Goal: Task Accomplishment & Management: Manage account settings

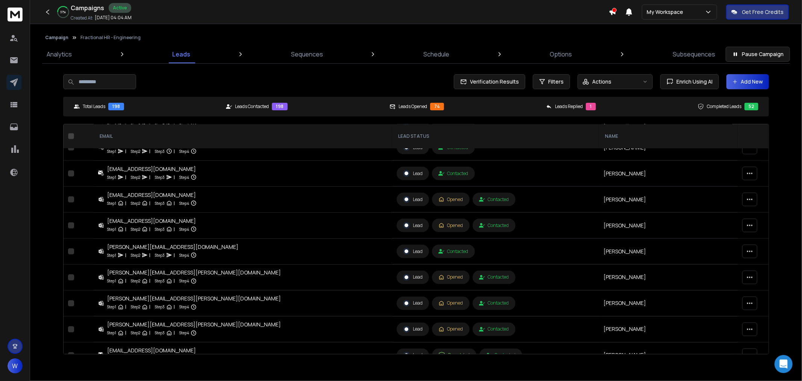
scroll to position [3406, 0]
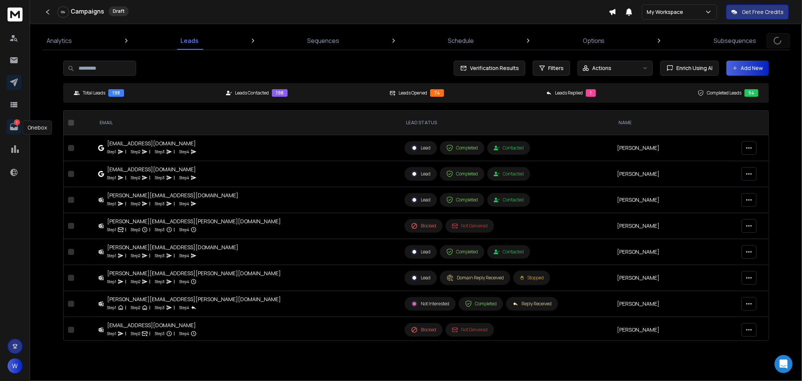
click at [13, 122] on link "1" at bounding box center [13, 126] width 15 height 15
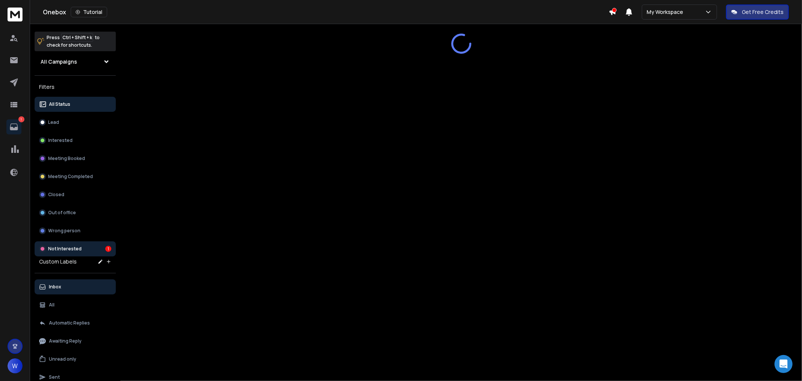
click at [76, 247] on p "Not Interested" at bounding box center [64, 249] width 33 height 6
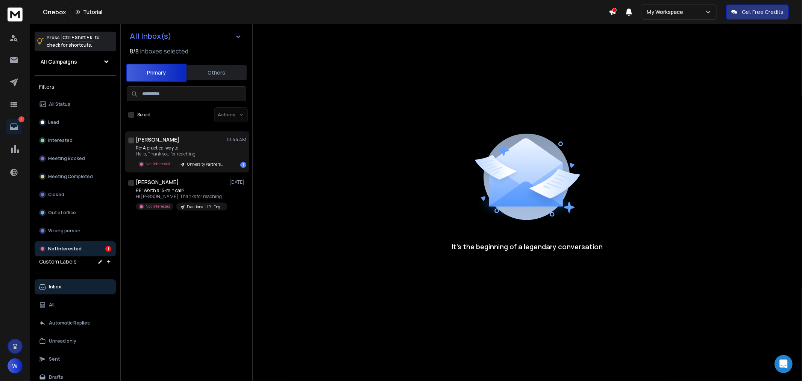
click at [176, 144] on div "Grace Wohlschlegel 01:44 AM Re: A practical way to Hello, Thank you for reachin…" at bounding box center [191, 152] width 111 height 32
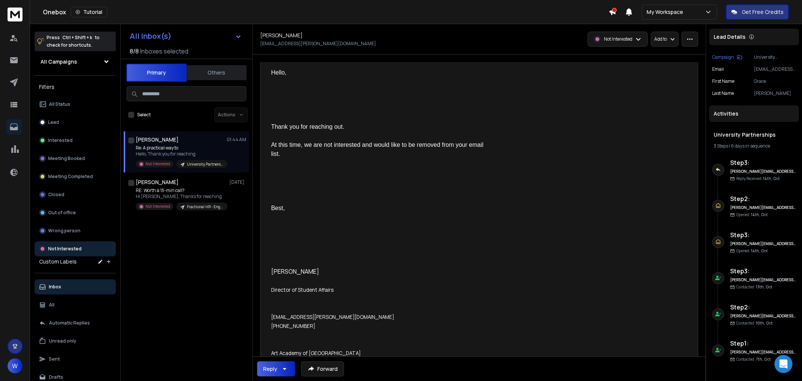
scroll to position [125, 0]
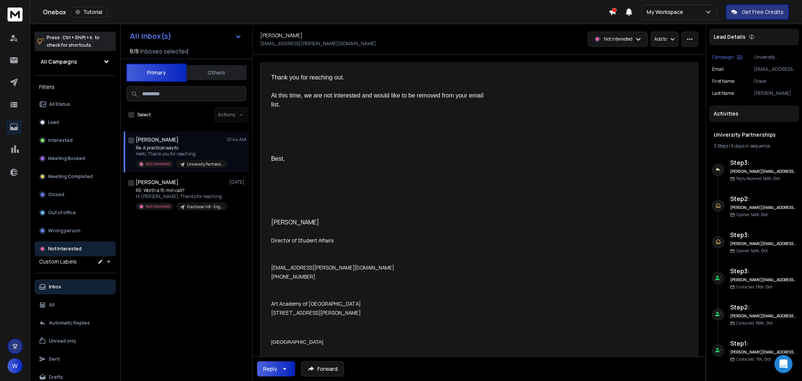
drag, startPoint x: 337, startPoint y: 249, endPoint x: 270, endPoint y: 250, distance: 67.7
copy span "Grace Wohlschlegel"
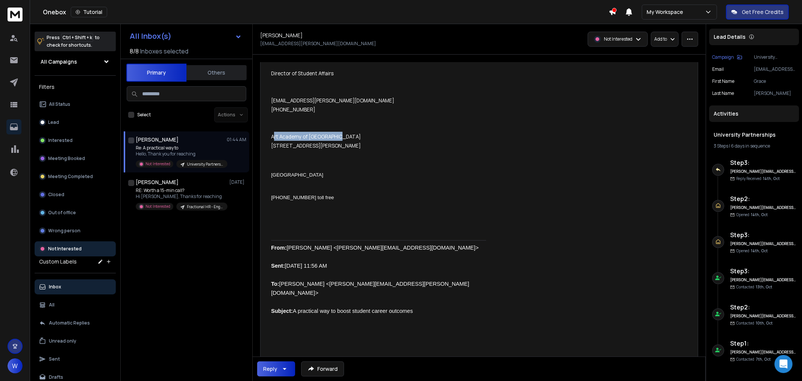
drag, startPoint x: 330, startPoint y: 189, endPoint x: 267, endPoint y: 191, distance: 62.5
copy span "Art Academy of Cincinnati"
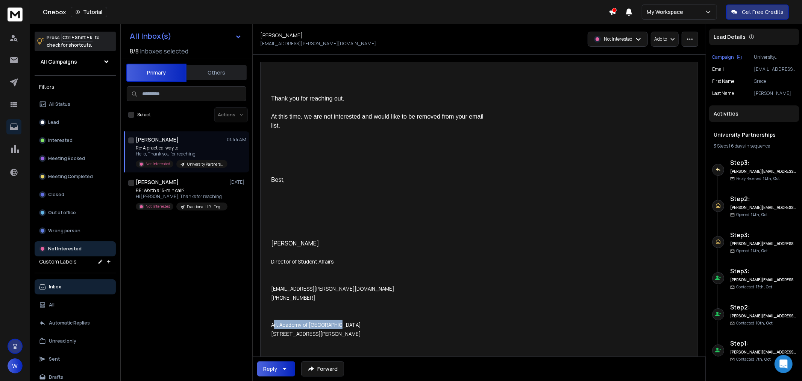
scroll to position [42, 0]
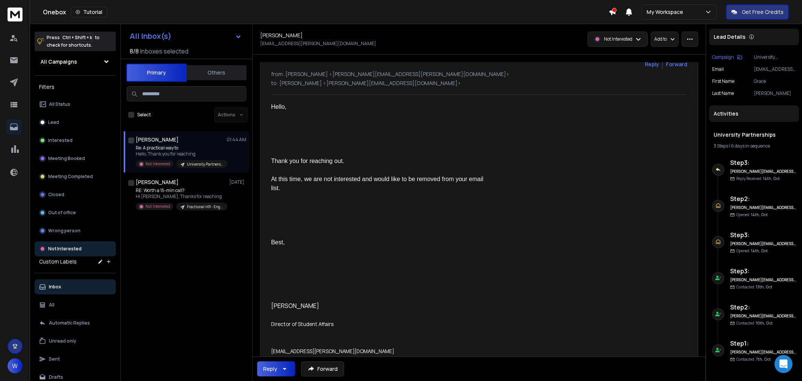
drag, startPoint x: 494, startPoint y: 204, endPoint x: 283, endPoint y: 207, distance: 210.6
copy div "At this time, we are not interested and would like to be removed from your emai…"
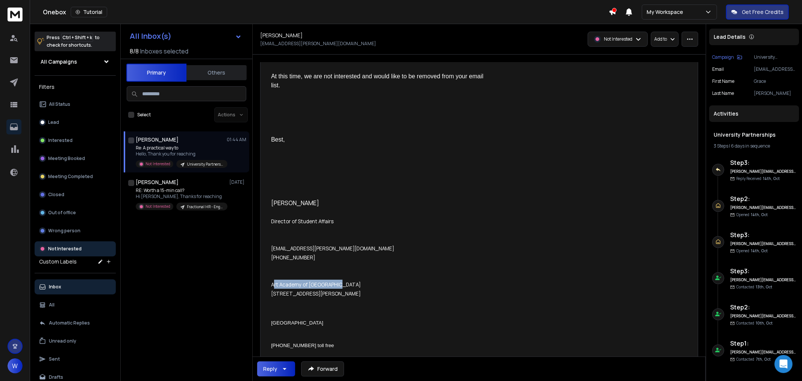
scroll to position [250, 0]
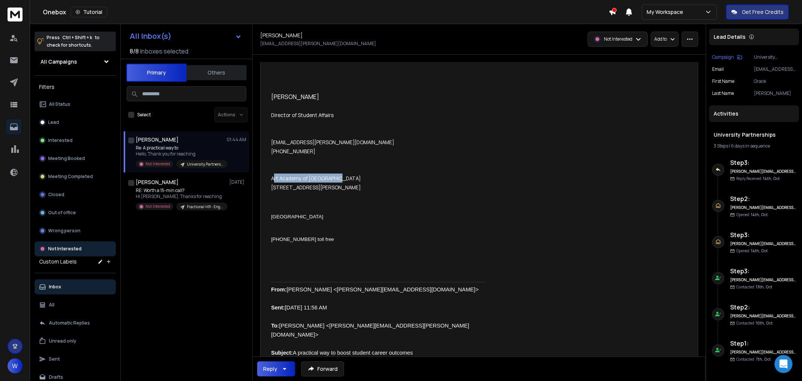
drag, startPoint x: 337, startPoint y: 232, endPoint x: 269, endPoint y: 230, distance: 67.7
copy span "Art Academy of Cincinnati"
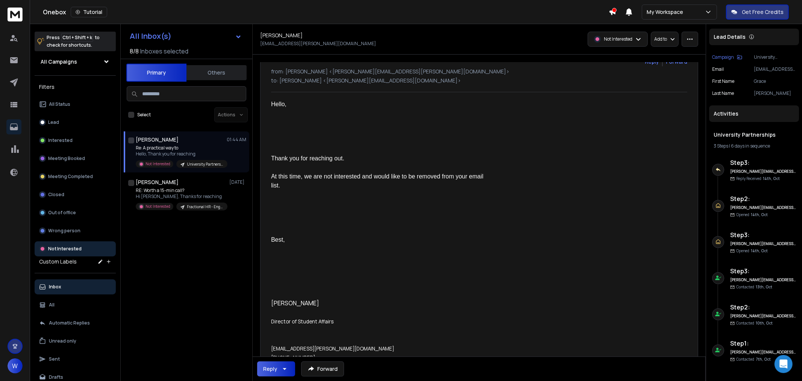
scroll to position [42, 0]
drag, startPoint x: 189, startPoint y: 190, endPoint x: 281, endPoint y: 172, distance: 93.9
click at [190, 189] on p "RE: Worth a 15-min call?" at bounding box center [181, 190] width 90 height 6
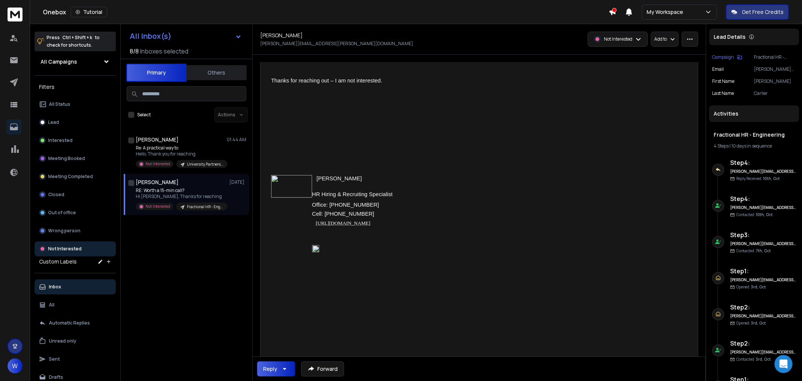
scroll to position [167, 0]
drag, startPoint x: 362, startPoint y: 200, endPoint x: 319, endPoint y: 197, distance: 42.9
click at [316, 188] on p "[PERSON_NAME]" at bounding box center [360, 182] width 96 height 13
copy p "[PERSON_NAME]"
click at [340, 226] on span "https://aasafetyinc.com/" at bounding box center [343, 224] width 55 height 6
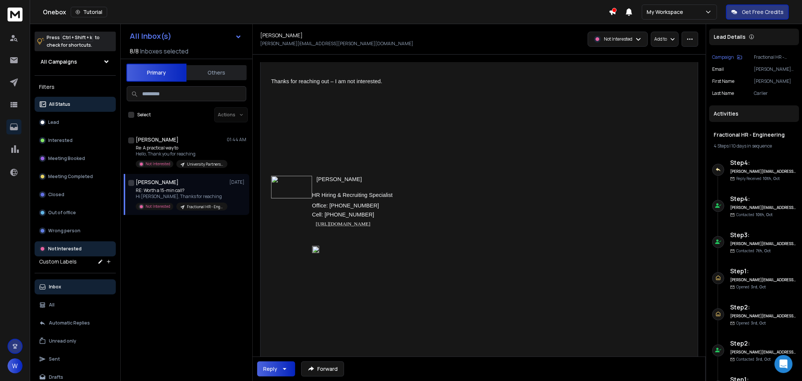
click at [59, 105] on p "All Status" at bounding box center [59, 104] width 21 height 6
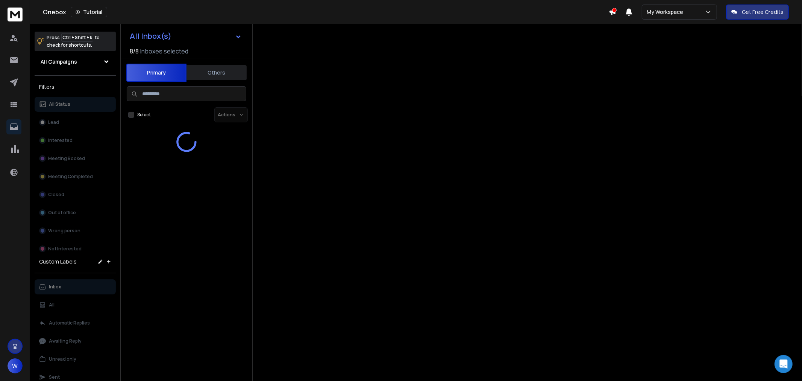
scroll to position [0, 0]
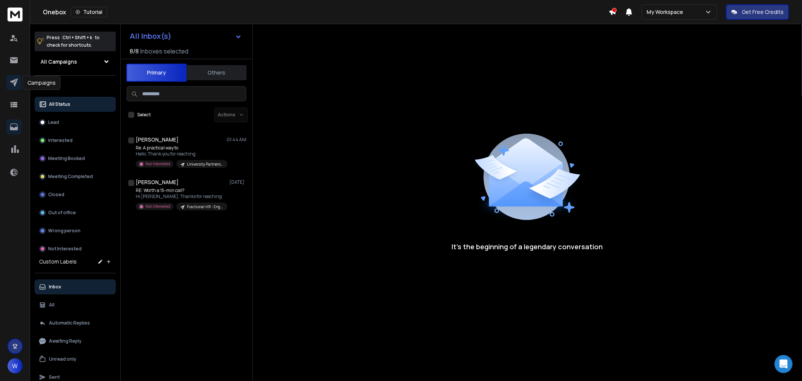
click at [11, 79] on icon at bounding box center [13, 82] width 9 height 9
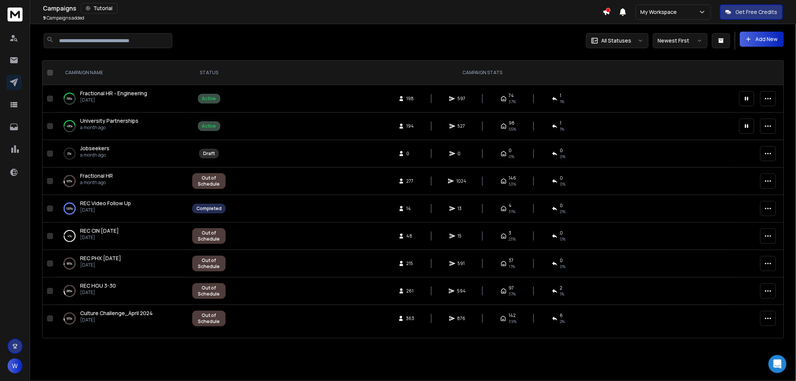
click at [132, 117] on span "University Partnerships" at bounding box center [109, 120] width 58 height 7
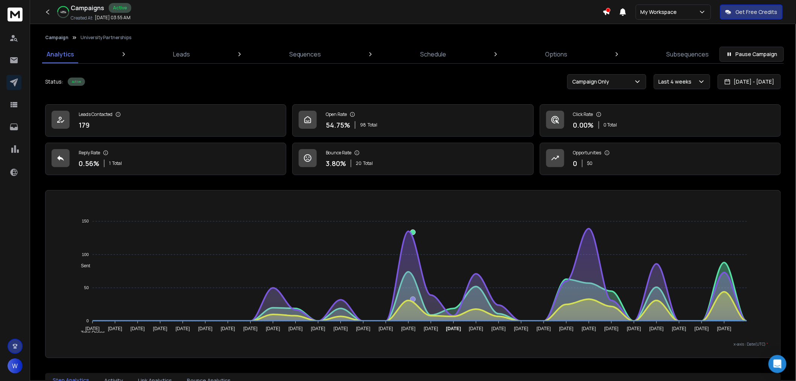
click at [340, 155] on p "Bounce Rate" at bounding box center [339, 153] width 26 height 6
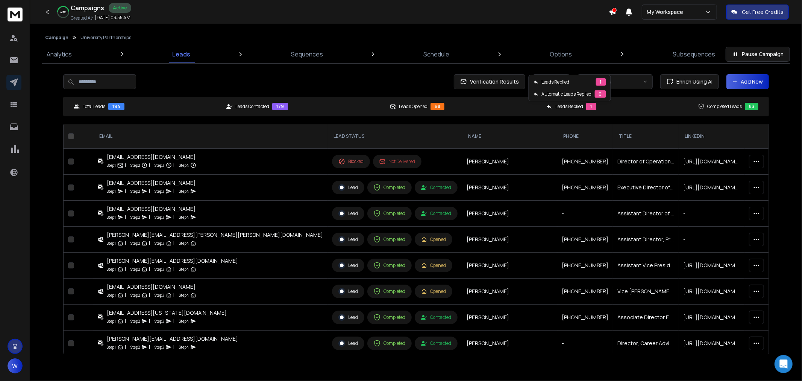
click at [556, 82] on p "Leads Replied" at bounding box center [556, 82] width 28 height 6
drag, startPoint x: 567, startPoint y: 92, endPoint x: 562, endPoint y: 84, distance: 9.3
click at [568, 92] on p "Automatic Leads Replied" at bounding box center [567, 94] width 50 height 6
click at [560, 82] on p "Leads Replied" at bounding box center [556, 82] width 28 height 6
click at [646, 107] on div "Total Leads 194 Leads Contacted 179 Leads Opened 98 Leads Replied 1 Completed L…" at bounding box center [416, 107] width 706 height 20
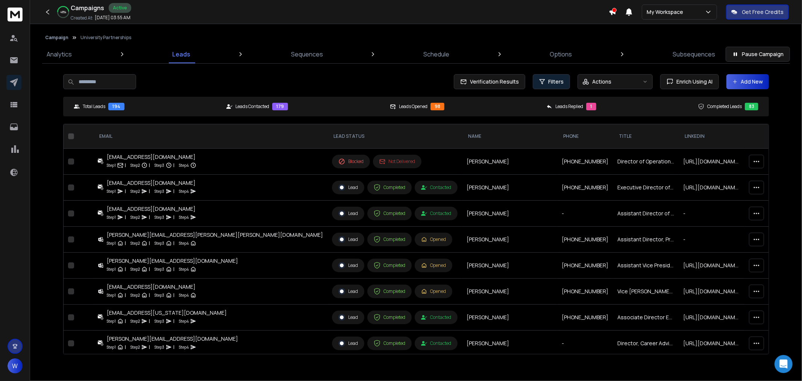
click at [554, 77] on button "Filters" at bounding box center [551, 81] width 37 height 15
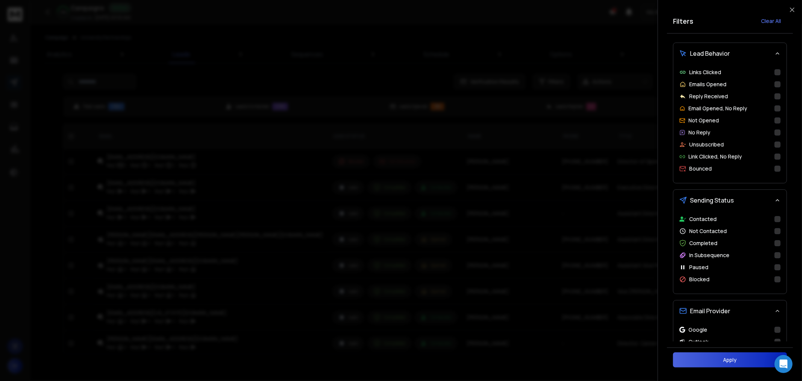
click at [775, 144] on button "Unsubscribed" at bounding box center [778, 144] width 6 height 6
click at [775, 277] on button "Blocked" at bounding box center [778, 279] width 6 height 6
click at [775, 163] on div "Links Clicked Emails Opened Reply Received Email Opened, No Reply Not Opened No…" at bounding box center [730, 125] width 113 height 114
click at [775, 167] on button "Bounced" at bounding box center [778, 168] width 6 height 6
click at [722, 361] on button "Apply" at bounding box center [730, 359] width 114 height 15
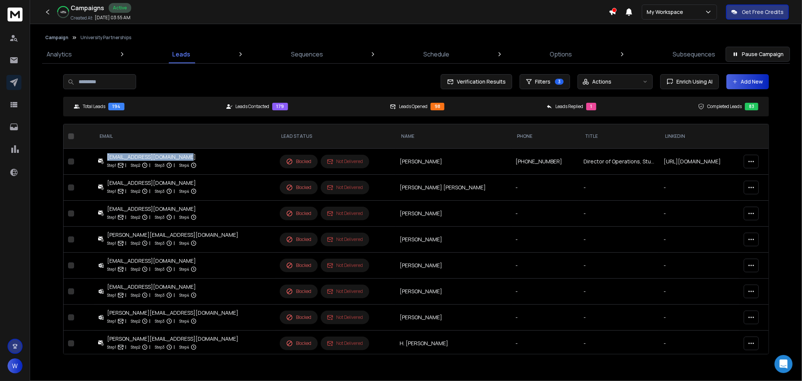
drag, startPoint x: 187, startPoint y: 156, endPoint x: 105, endPoint y: 155, distance: 81.6
click at [105, 155] on div "jeffreybagares@columbia.edu Step 1 | Step 2 | Step 3 | Step 4" at bounding box center [184, 161] width 173 height 17
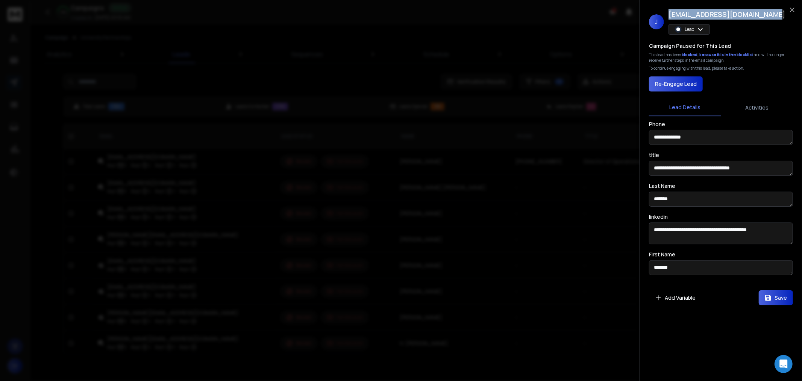
drag, startPoint x: 118, startPoint y: 153, endPoint x: 665, endPoint y: 15, distance: 564.4
click at [665, 15] on div "J jeffreybagares@columbia.edu Lead" at bounding box center [721, 22] width 144 height 26
copy div "jeffreybagares@columbia.edu"
click at [792, 9] on icon "button" at bounding box center [793, 10] width 4 height 4
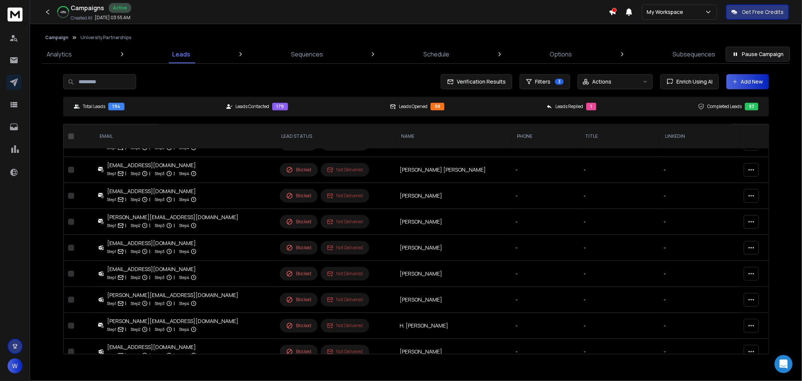
scroll to position [35, 0]
